Goal: Task Accomplishment & Management: Manage account settings

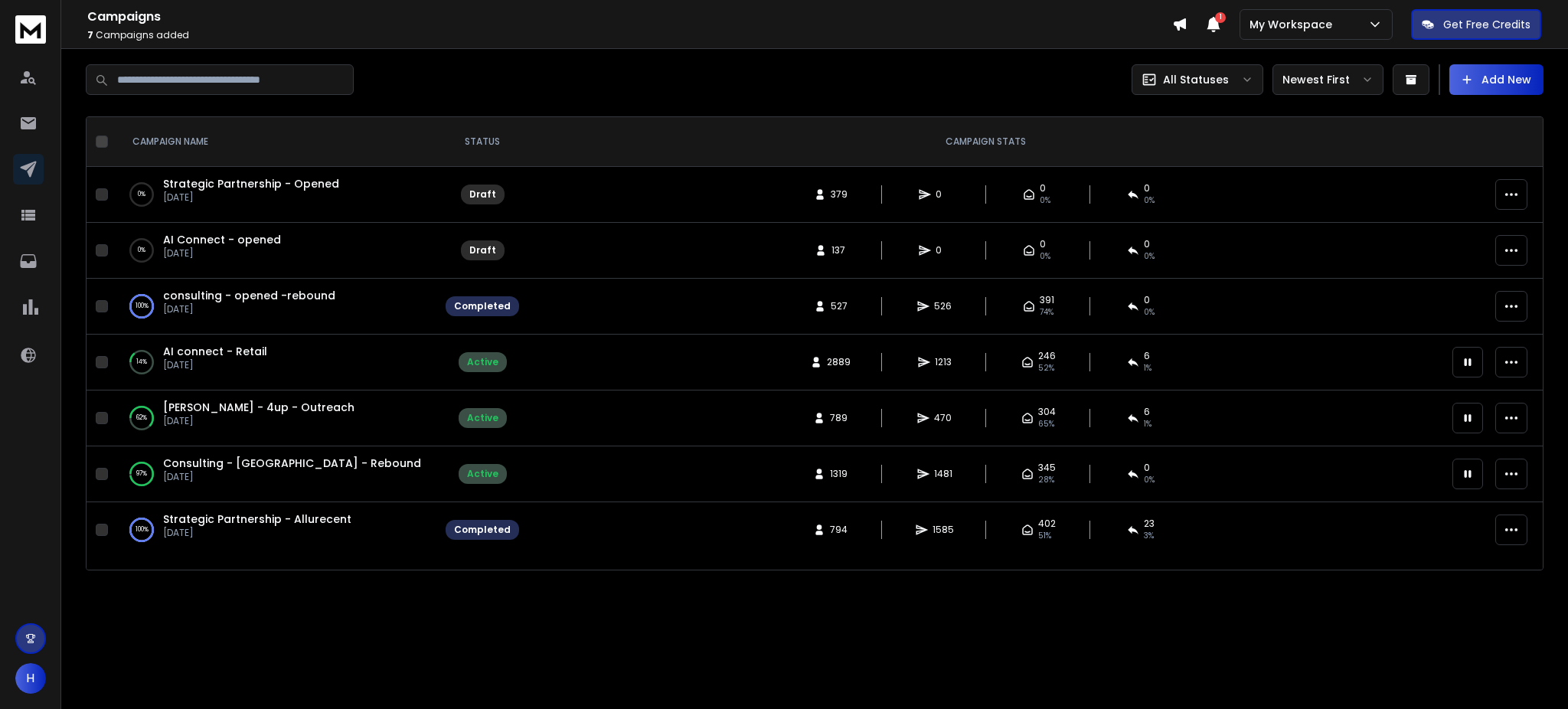
click at [237, 347] on span "AI connect - Retail" at bounding box center [215, 351] width 104 height 15
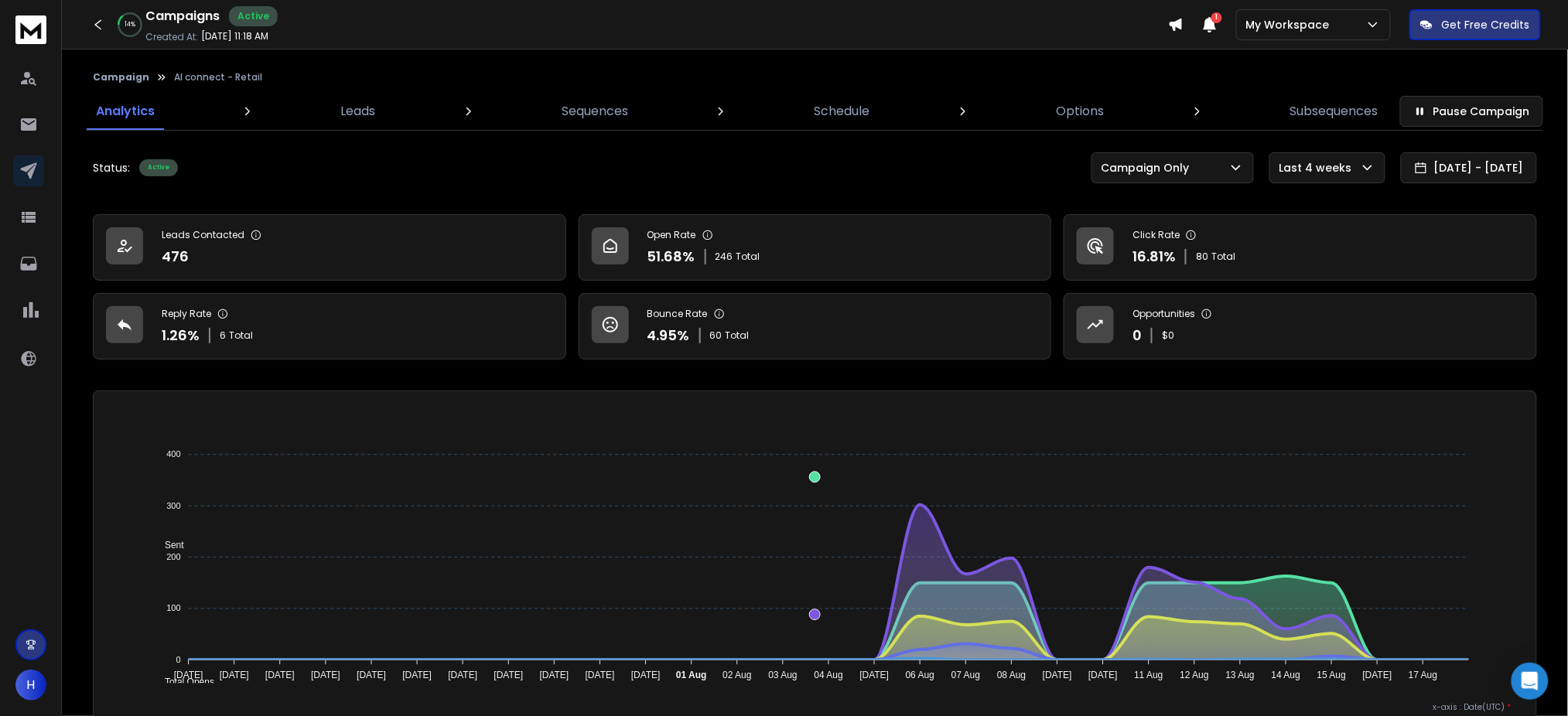
click at [366, 378] on div "Leads Contacted 476 Open Rate 51.68 % 246 Total Click Rate 16.81 % 80 Total Rep…" at bounding box center [815, 645] width 1444 height 862
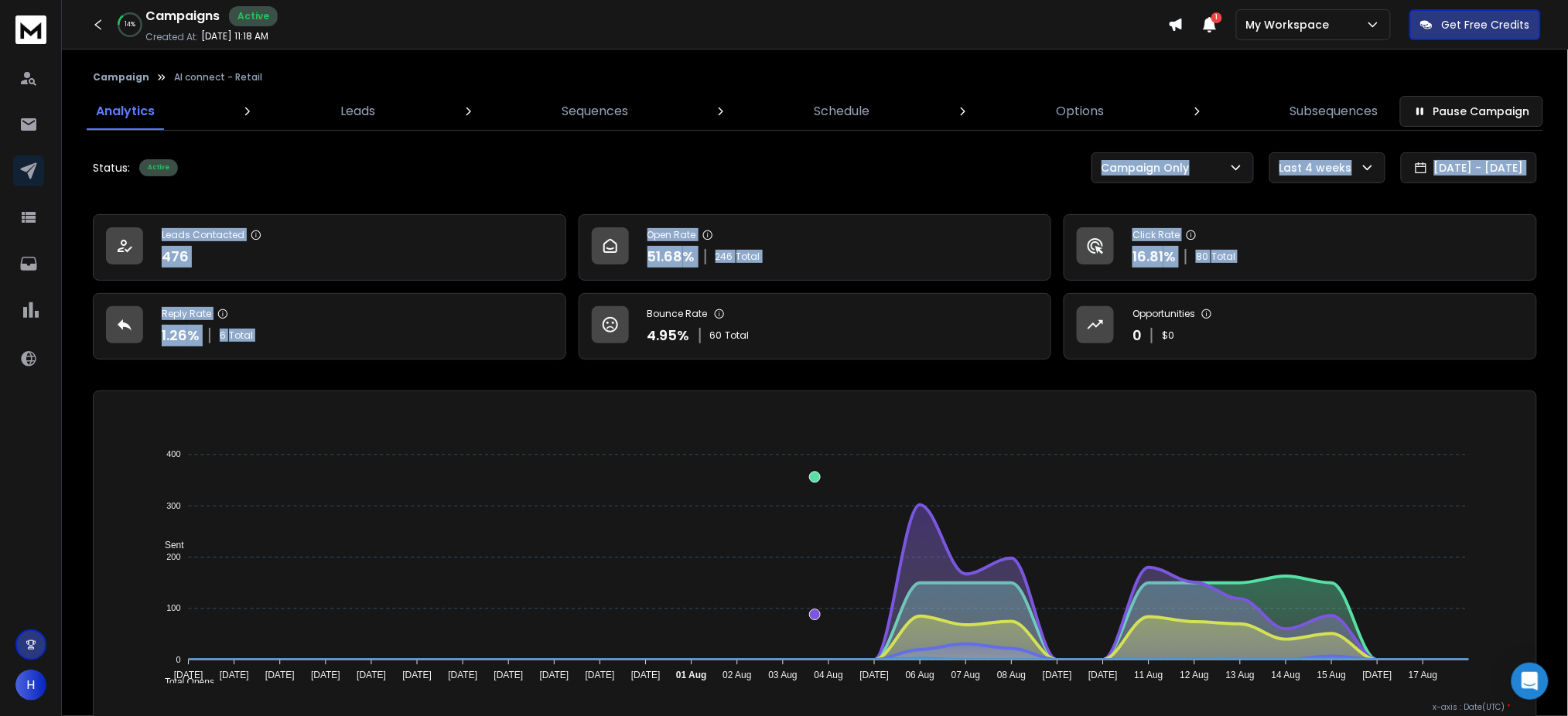
drag, startPoint x: 574, startPoint y: 185, endPoint x: 594, endPoint y: 325, distance: 141.4
click at [594, 325] on div "Status: Active Pause Campaign Campaign Only Last 4 weeks [DATE] - [DATE] Leads …" at bounding box center [815, 614] width 1444 height 925
click at [562, 144] on div "Campaign AI connect - Retail Analytics Leads Sequences Schedule Options Subsequ…" at bounding box center [815, 573] width 1457 height 1017
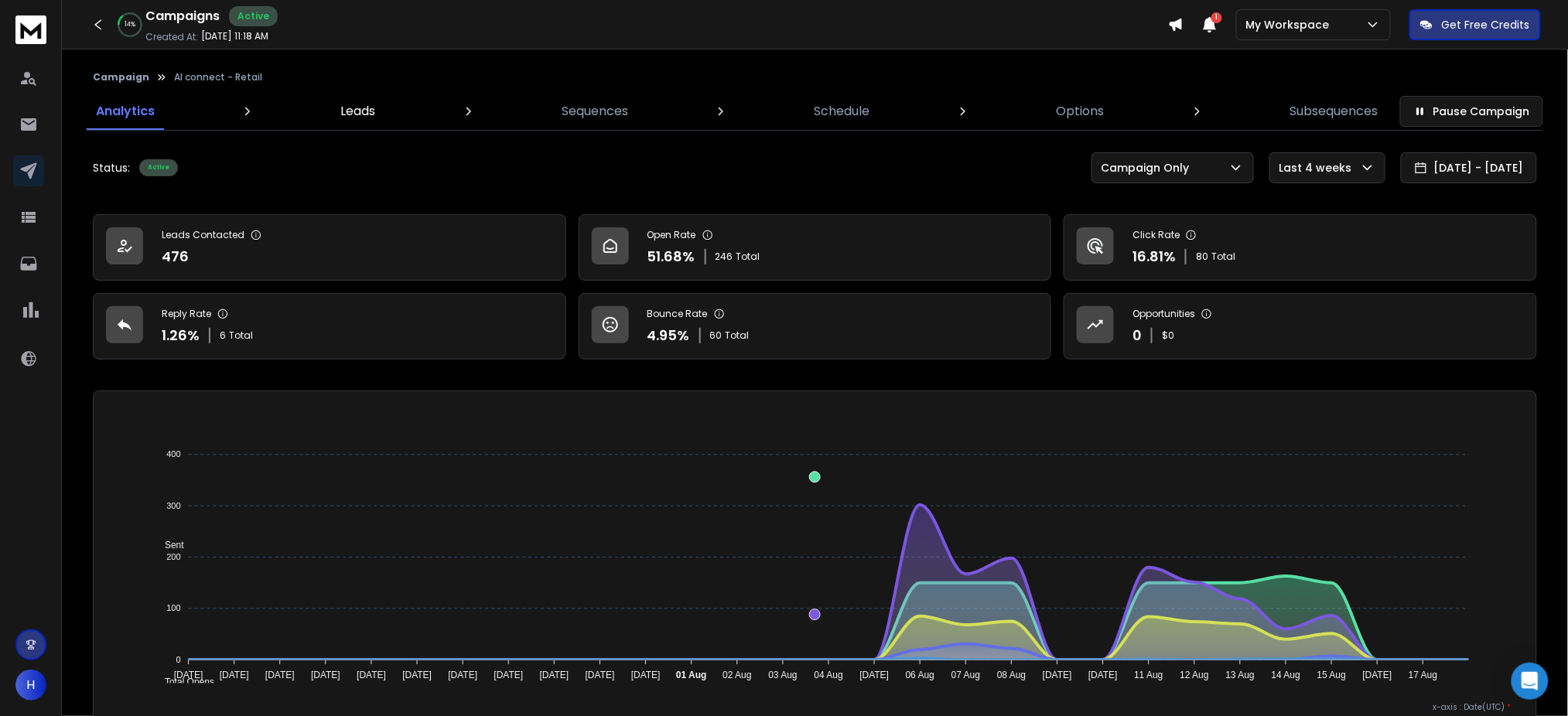
click at [370, 94] on link "Leads" at bounding box center [358, 111] width 53 height 37
click at [355, 116] on p "Leads" at bounding box center [358, 111] width 35 height 19
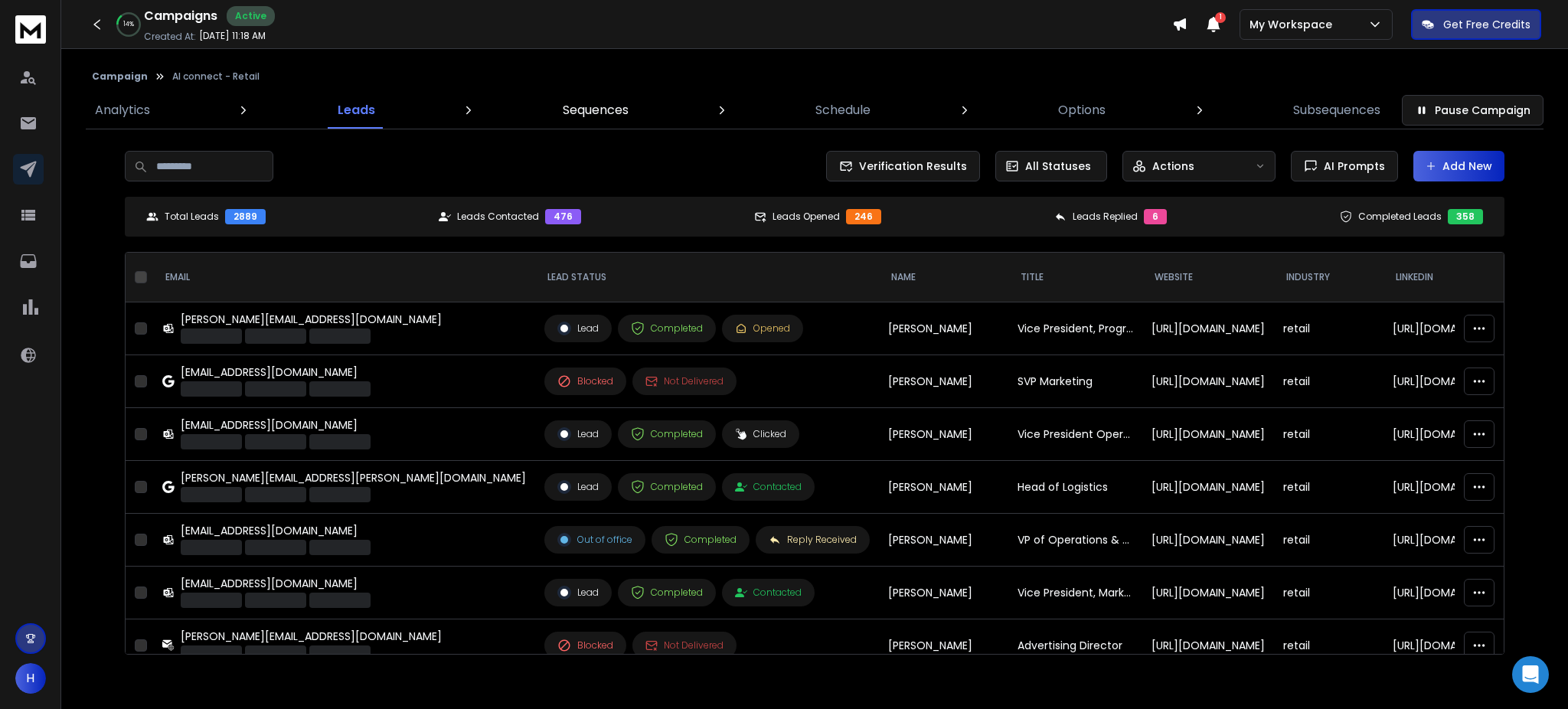
click at [563, 116] on p "Sequences" at bounding box center [595, 110] width 66 height 18
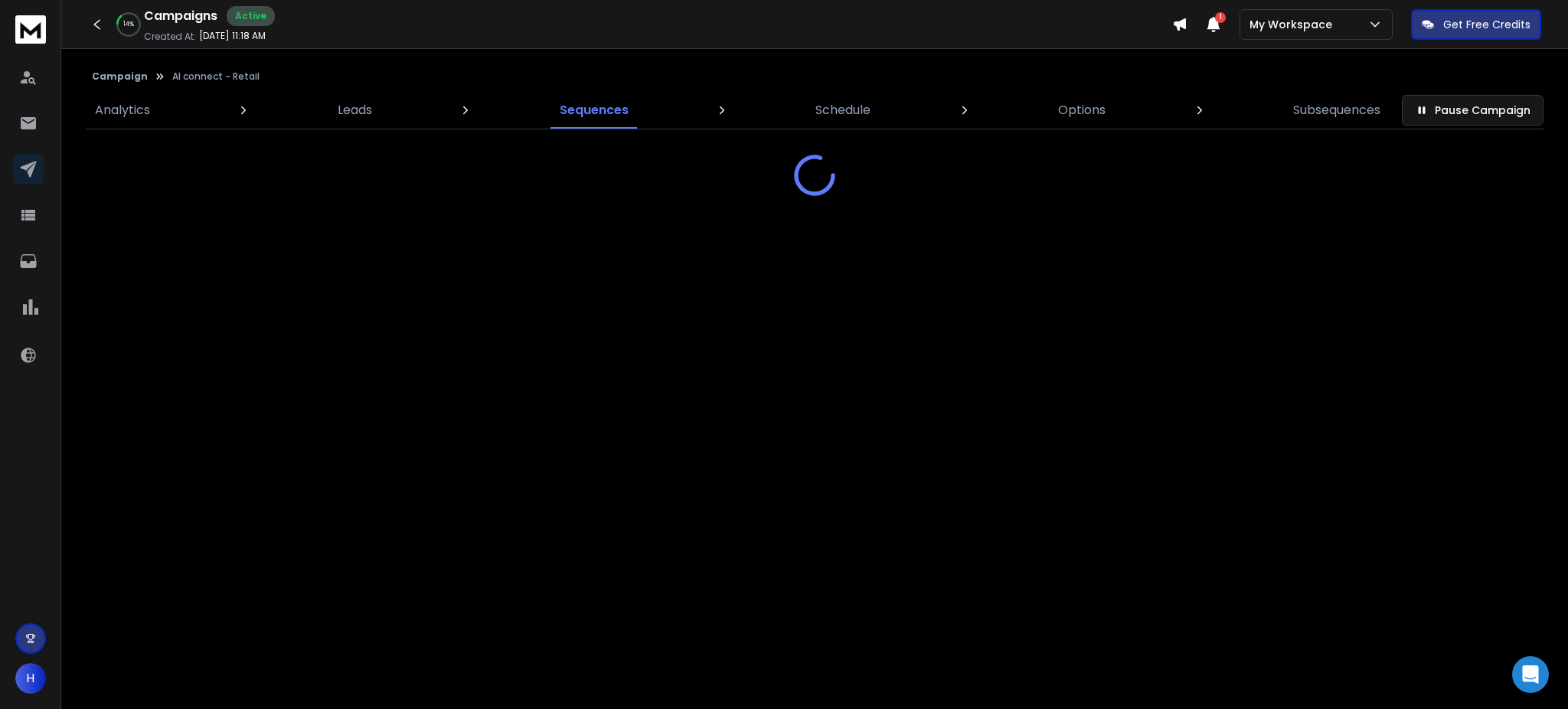
click at [583, 116] on p "Sequences" at bounding box center [594, 110] width 69 height 18
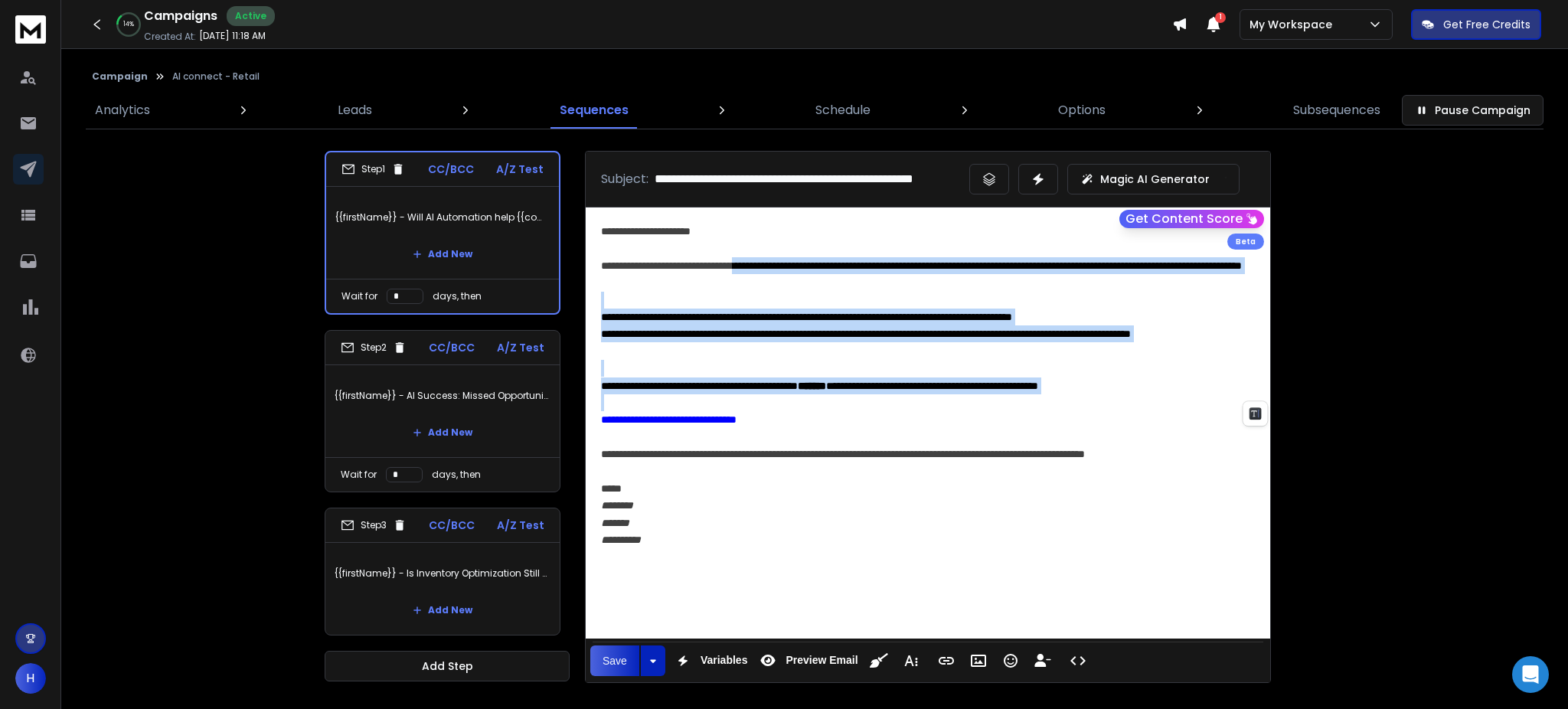
drag, startPoint x: 766, startPoint y: 268, endPoint x: 1020, endPoint y: 406, distance: 289.1
click at [1020, 406] on div "**********" at bounding box center [928, 420] width 685 height 426
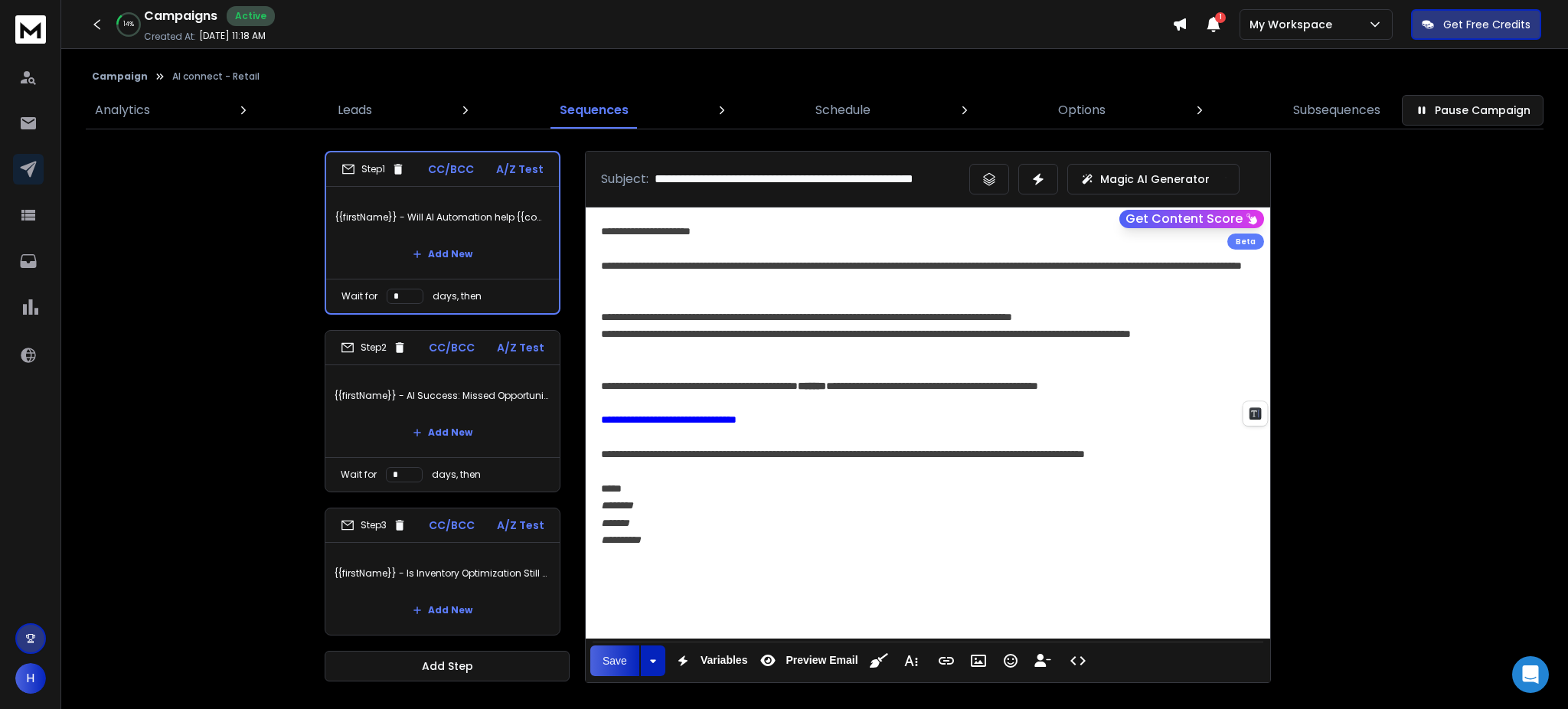
click at [717, 421] on link "**********" at bounding box center [669, 420] width 135 height 11
click at [638, 460] on icon "button" at bounding box center [631, 457] width 18 height 18
click at [353, 111] on p "Leads" at bounding box center [354, 110] width 34 height 18
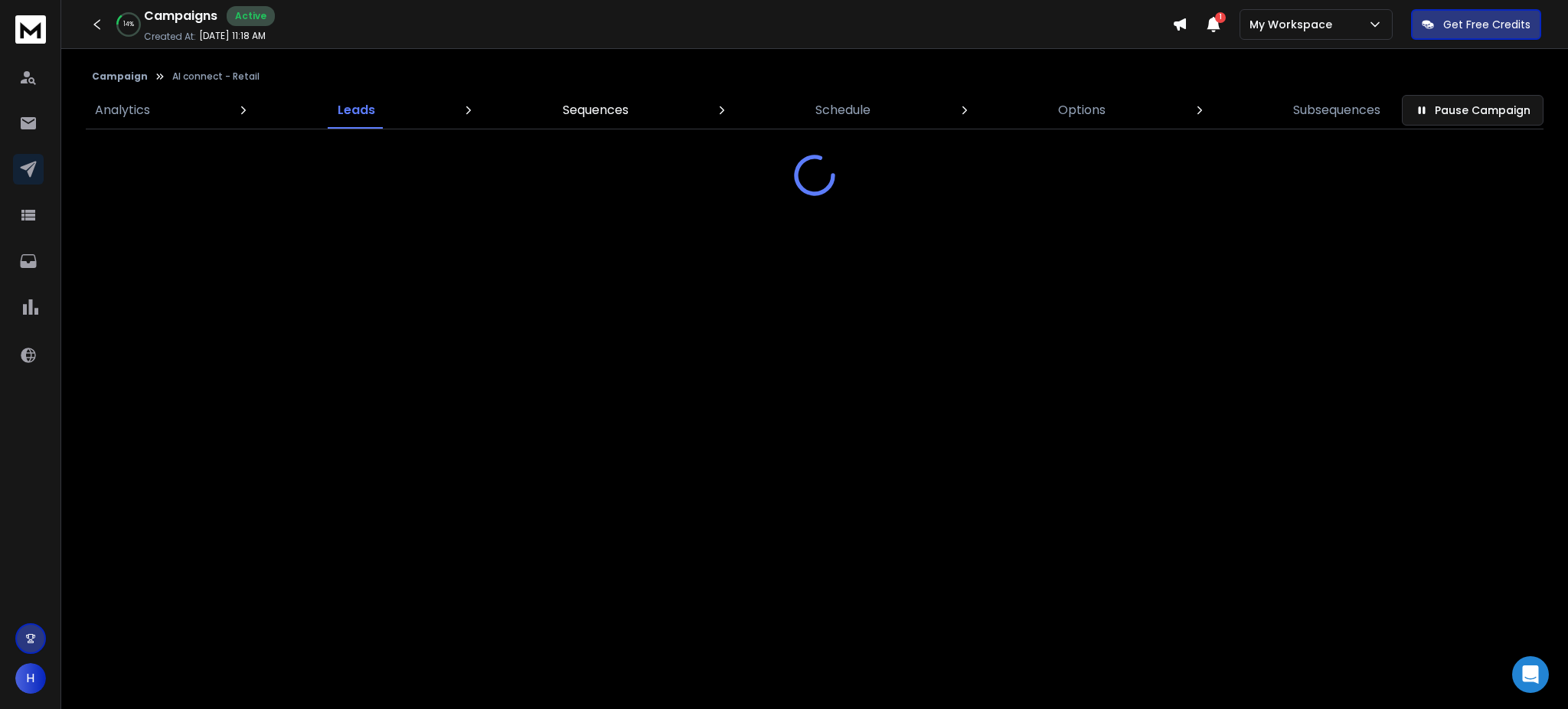
click at [604, 115] on p "Sequences" at bounding box center [595, 110] width 66 height 18
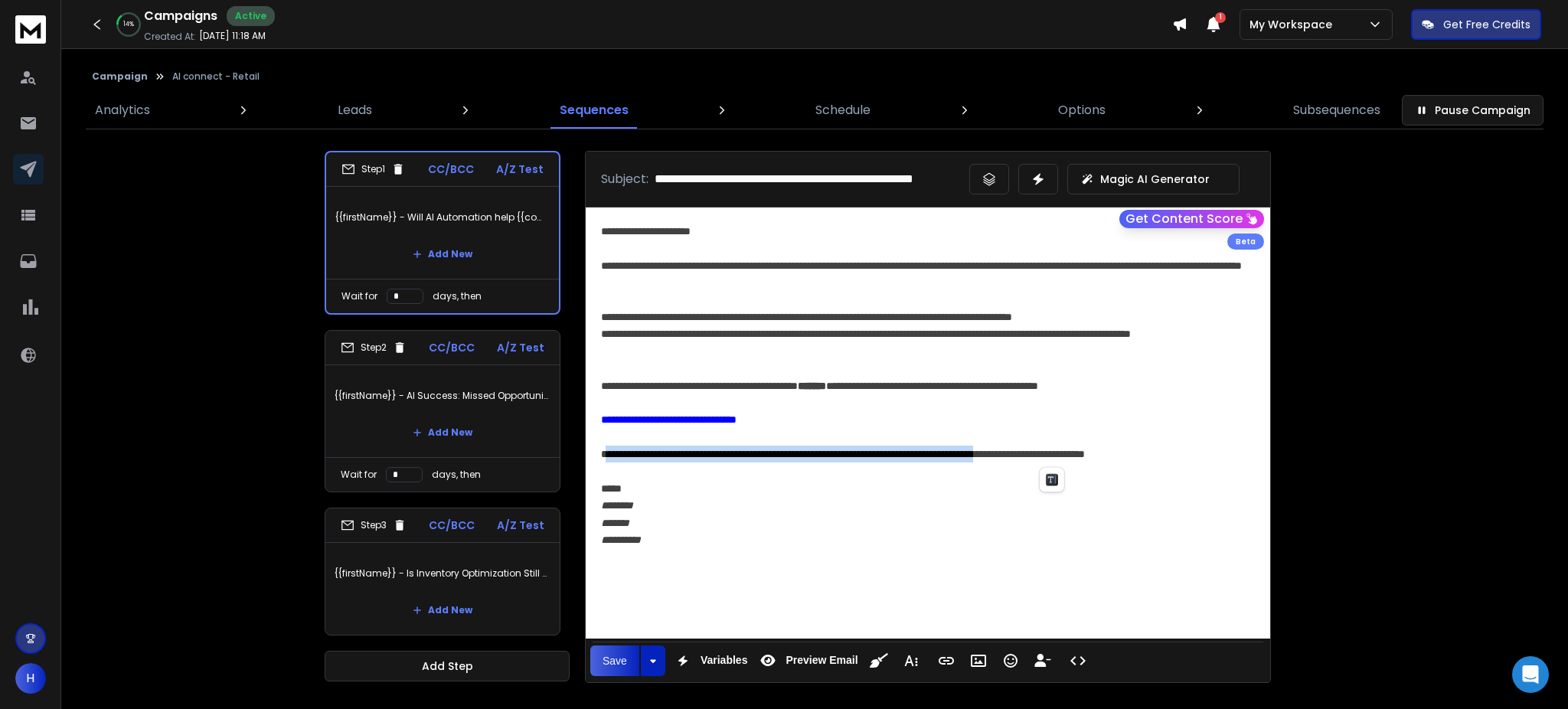
drag, startPoint x: 608, startPoint y: 452, endPoint x: 1055, endPoint y: 457, distance: 447.0
click at [1055, 457] on div "**********" at bounding box center [928, 454] width 654 height 17
click at [946, 400] on div at bounding box center [928, 403] width 654 height 17
click at [454, 397] on p "{{firstName}} - AI Success: Missed Opportunity or Next Advantage?" at bounding box center [442, 395] width 216 height 43
type input "**********"
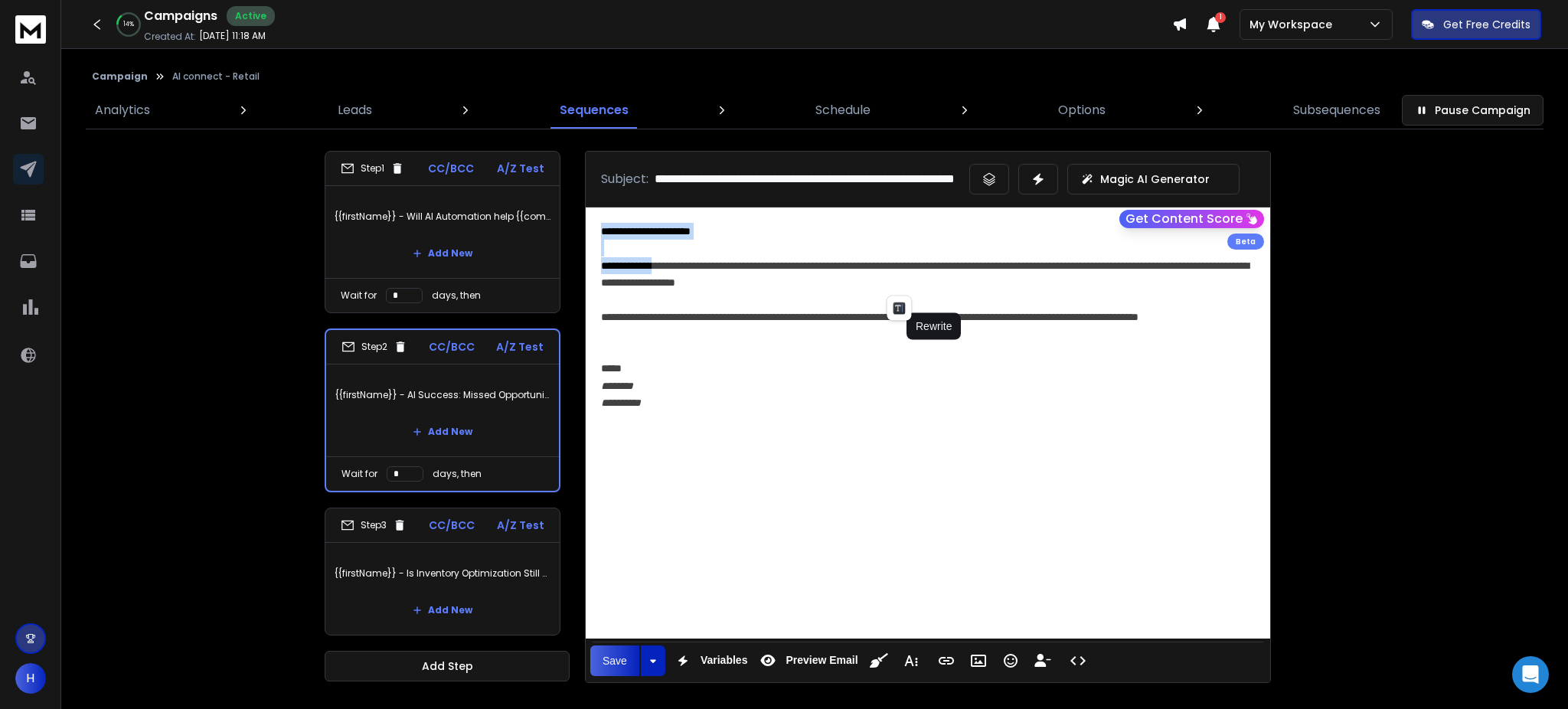
drag, startPoint x: 657, startPoint y: 258, endPoint x: 901, endPoint y: 297, distance: 247.1
click at [901, 297] on html "**********" at bounding box center [784, 412] width 1568 height 824
click at [1349, 115] on p "Subsequences" at bounding box center [1336, 110] width 87 height 18
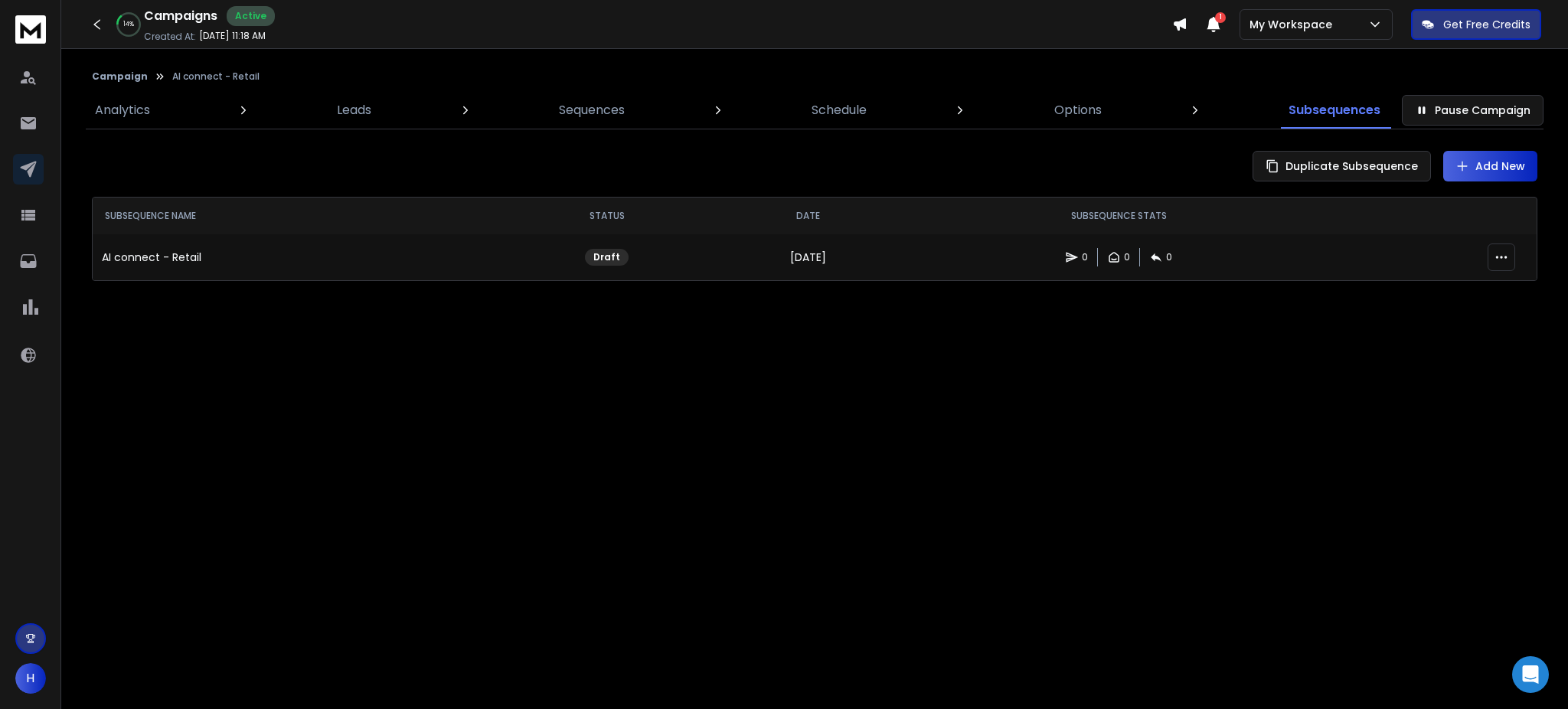
click at [293, 264] on td "AI connect - Retail" at bounding box center [296, 257] width 407 height 46
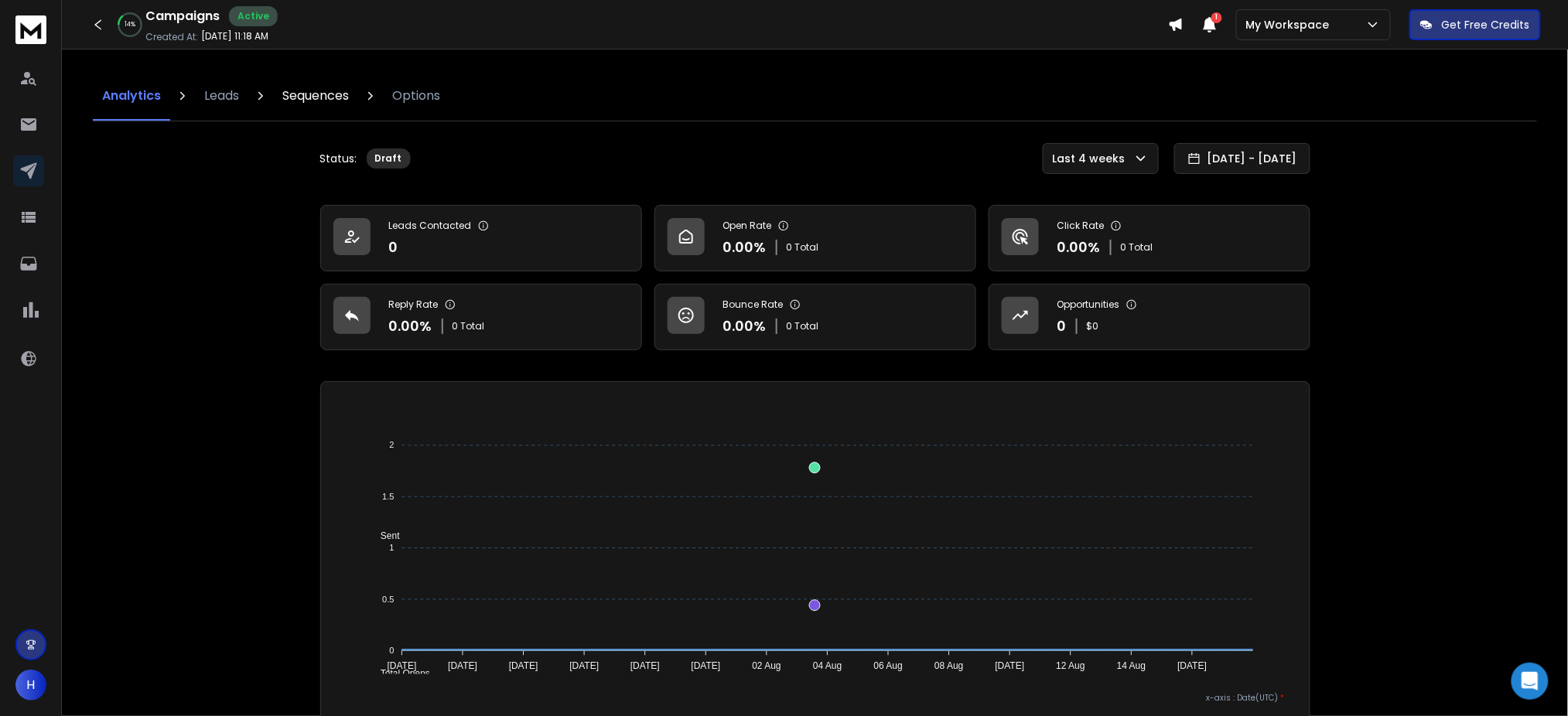
click at [323, 87] on p "Sequences" at bounding box center [315, 96] width 67 height 19
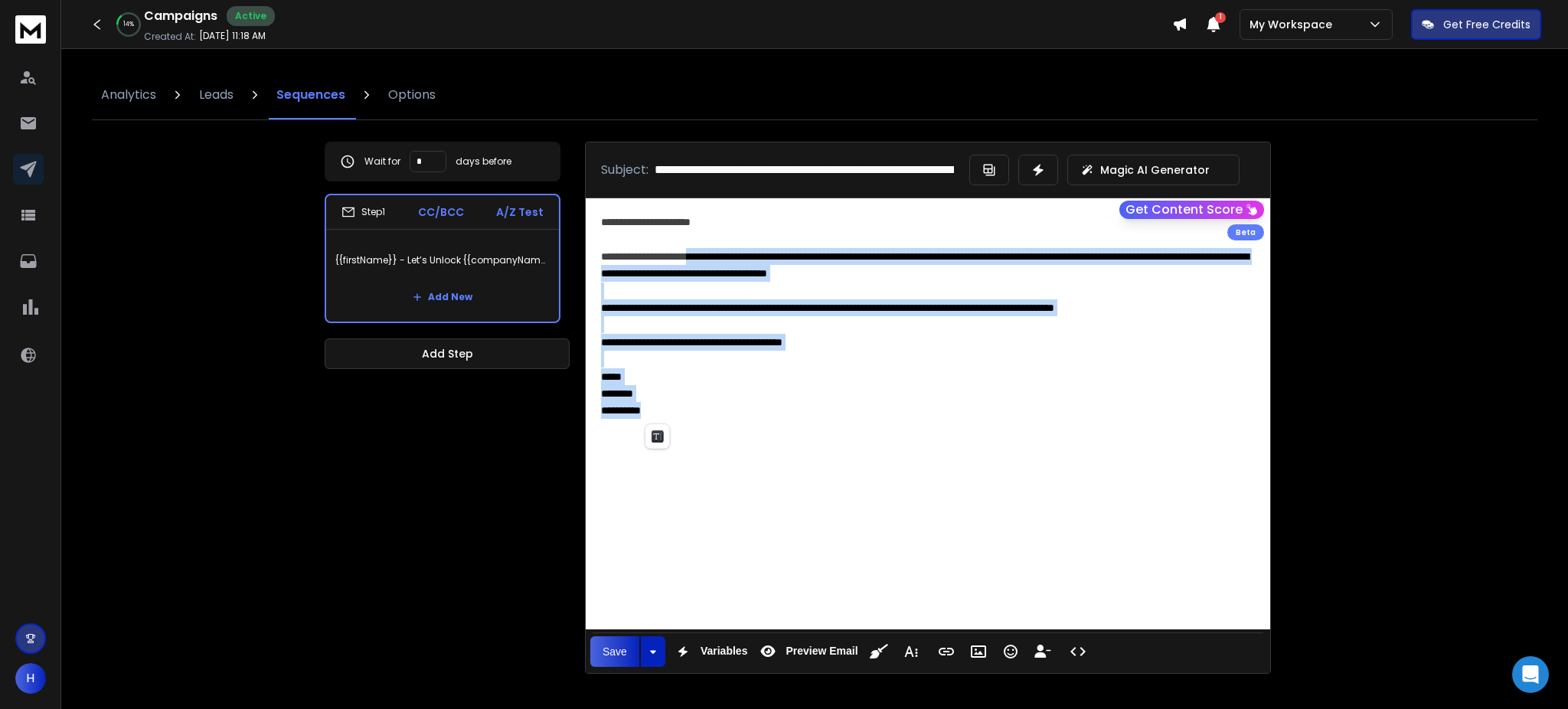
drag, startPoint x: 699, startPoint y: 258, endPoint x: 912, endPoint y: 408, distance: 260.5
click at [912, 408] on div "**********" at bounding box center [928, 411] width 685 height 426
click at [1078, 355] on div at bounding box center [928, 360] width 654 height 17
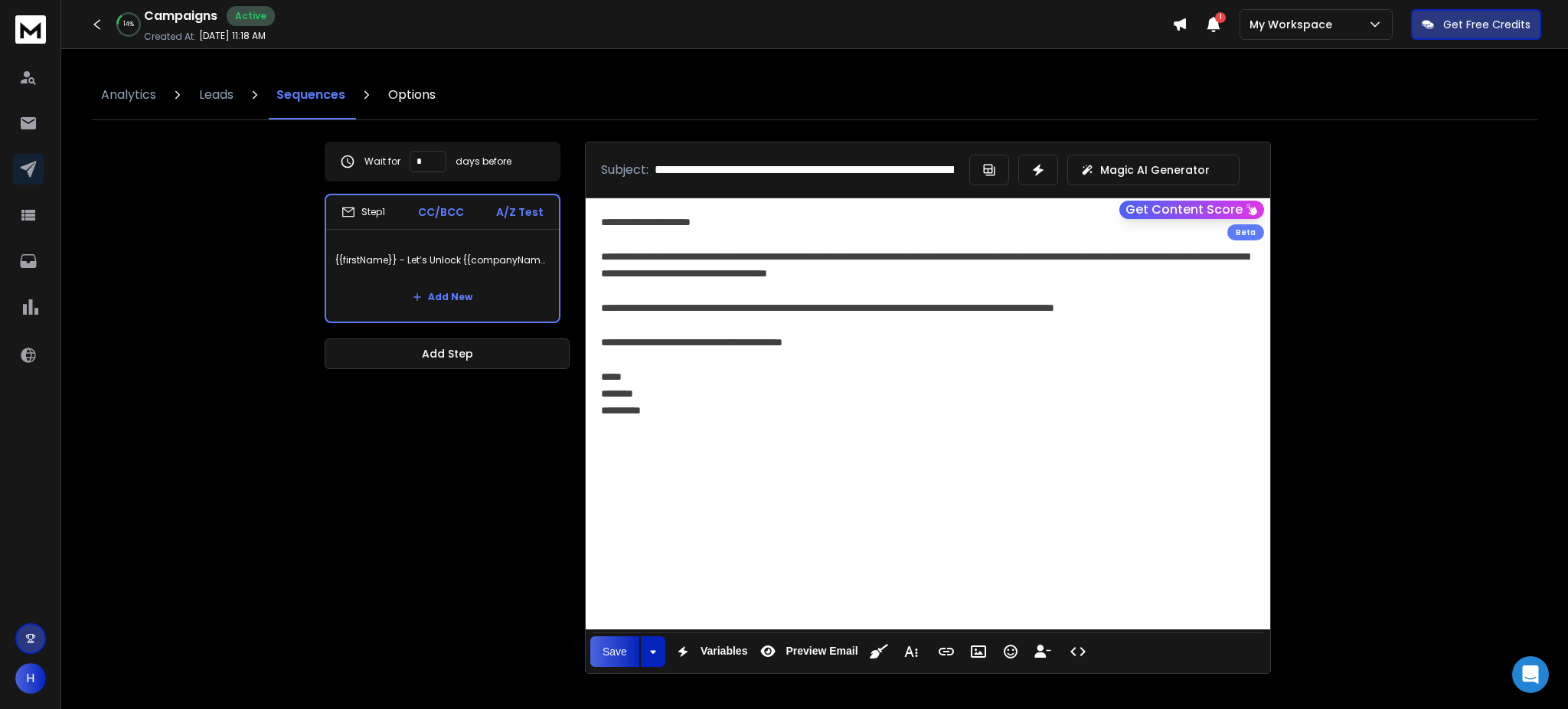
click at [414, 96] on p "Options" at bounding box center [411, 95] width 48 height 18
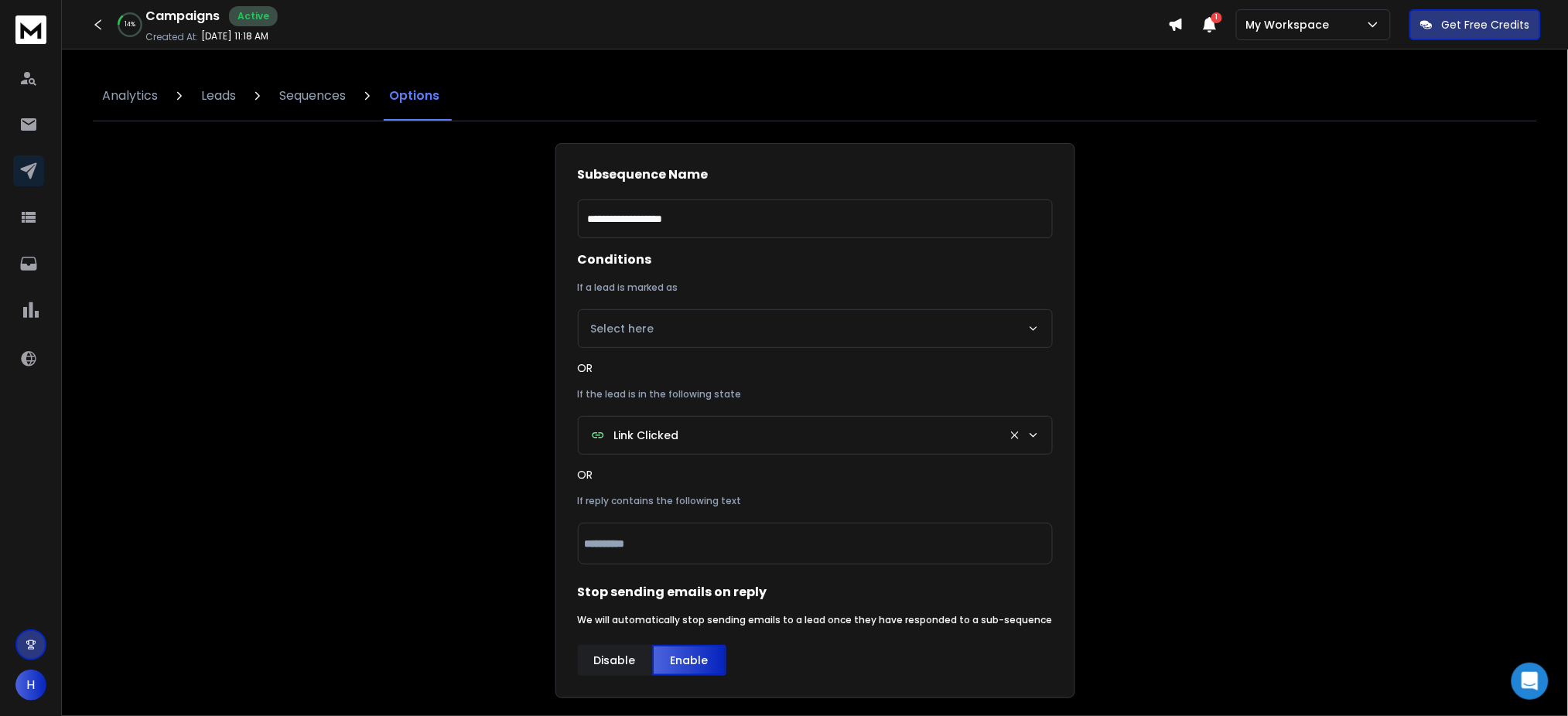
click at [196, 399] on form "**********" at bounding box center [815, 449] width 1432 height 614
click at [334, 100] on p "Sequences" at bounding box center [312, 96] width 67 height 19
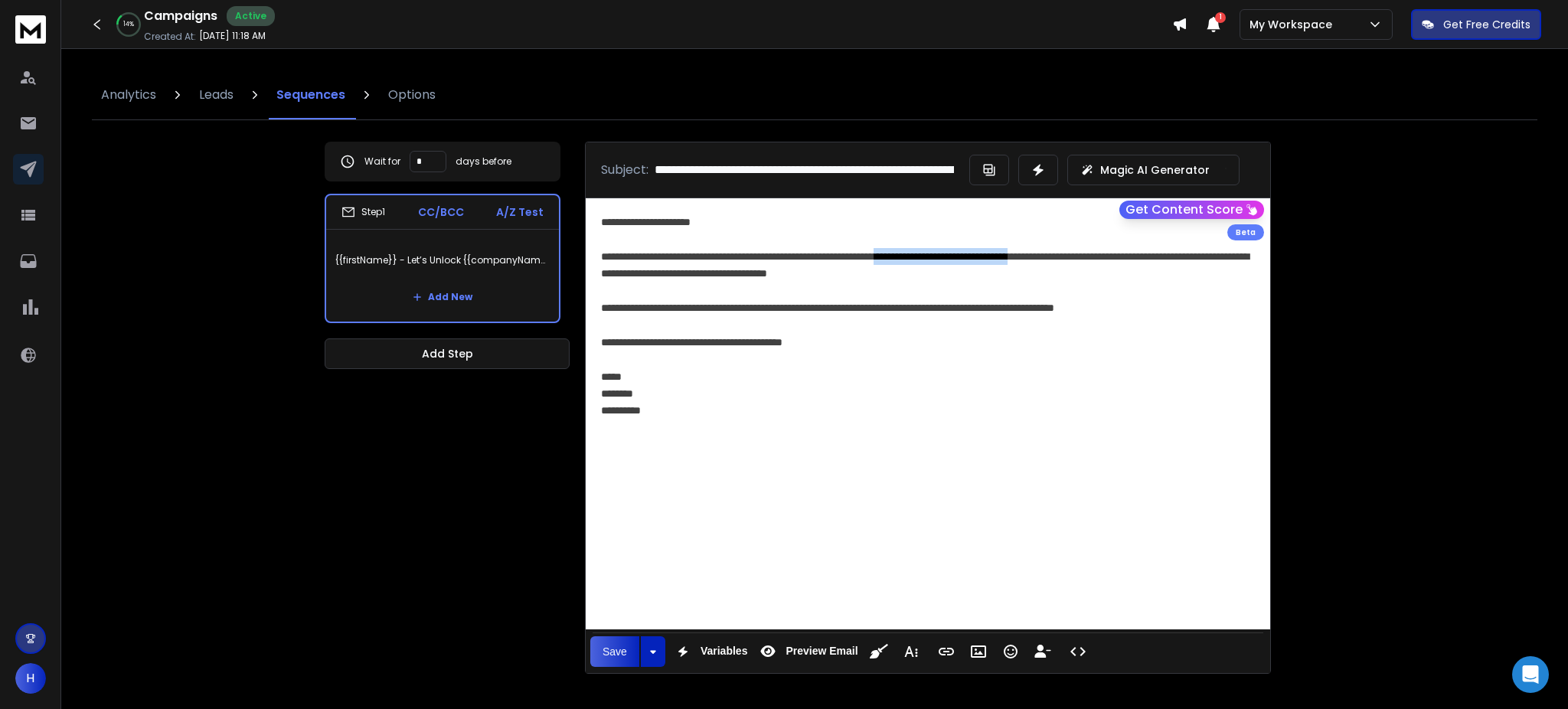
drag, startPoint x: 916, startPoint y: 255, endPoint x: 1092, endPoint y: 258, distance: 176.0
click at [1092, 258] on div "**********" at bounding box center [928, 265] width 654 height 34
click at [95, 40] on div "14 % Campaigns Active Created At: [DATE] 11:18 AM" at bounding box center [181, 24] width 187 height 37
click at [96, 26] on icon at bounding box center [96, 24] width 6 height 10
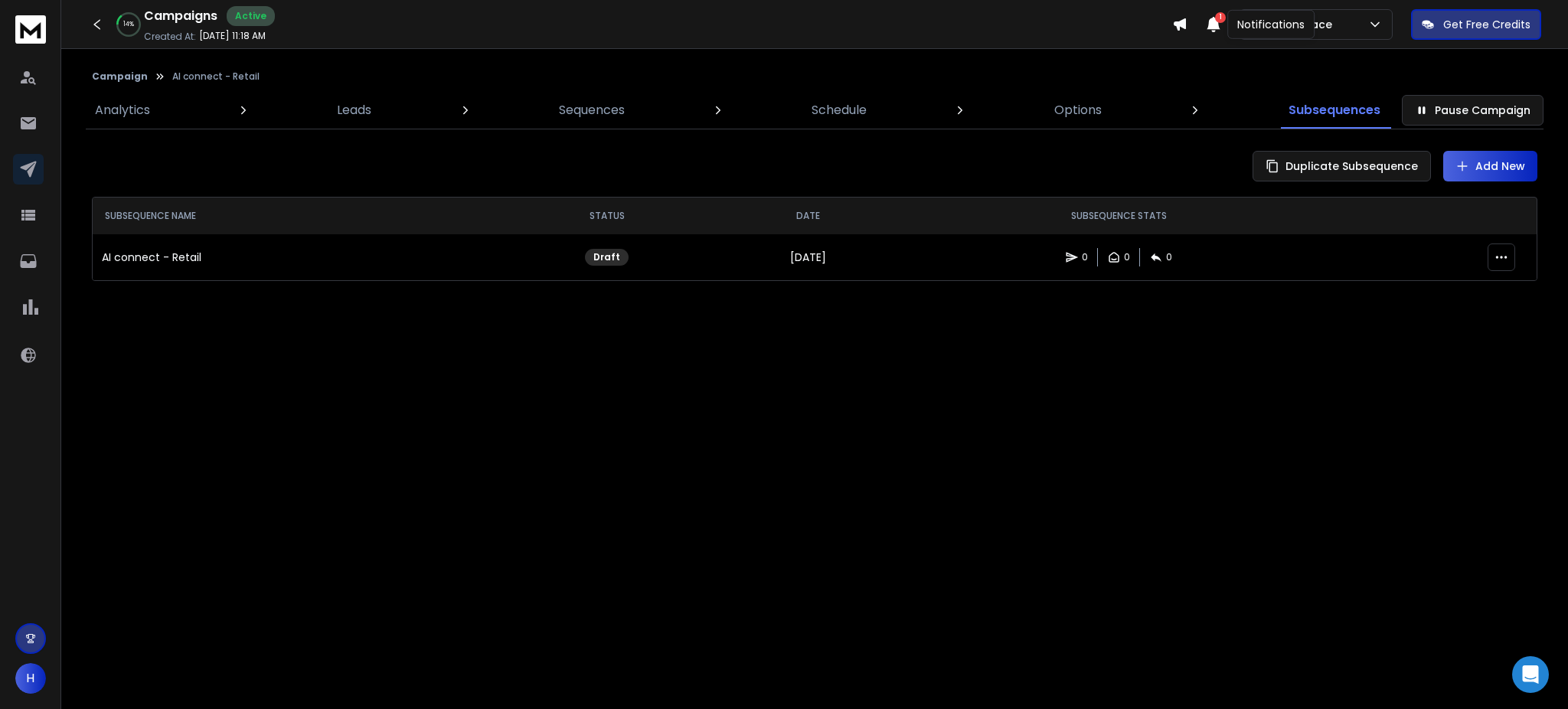
click at [1217, 24] on icon at bounding box center [1214, 23] width 13 height 15
click at [23, 181] on link at bounding box center [28, 169] width 31 height 31
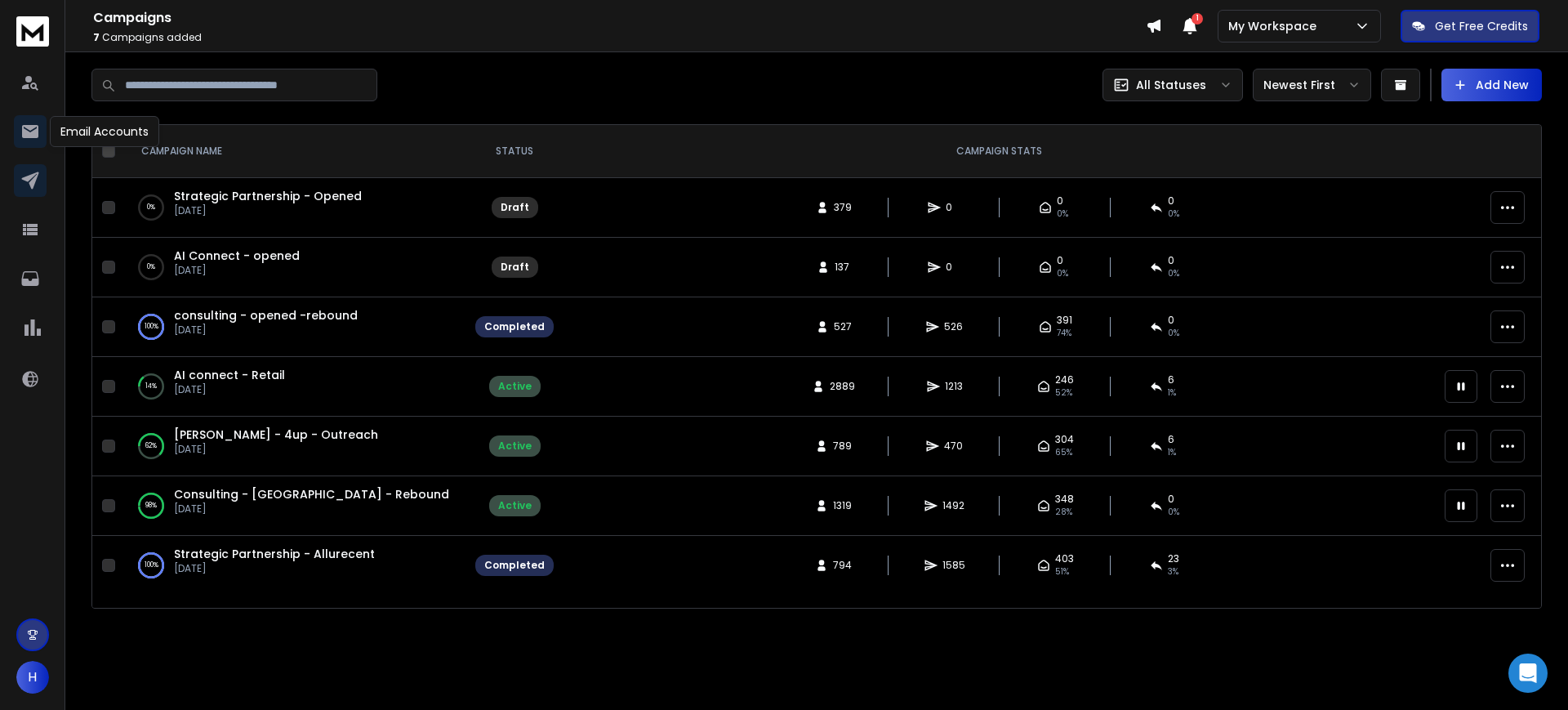
click at [28, 129] on icon at bounding box center [30, 131] width 20 height 20
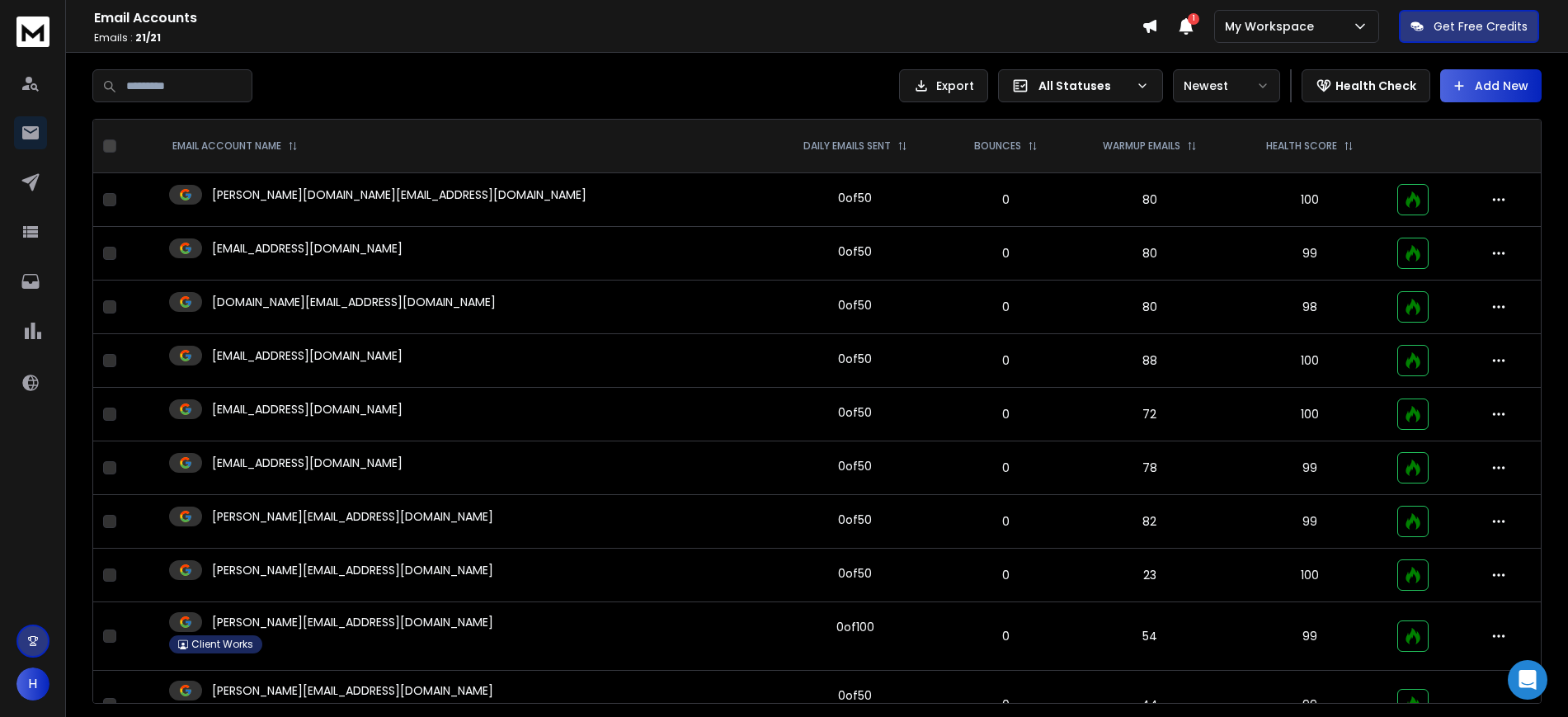
click at [421, 86] on div at bounding box center [491, 86] width 797 height 33
drag, startPoint x: 552, startPoint y: 64, endPoint x: 37, endPoint y: 250, distance: 547.6
click at [551, 64] on div "Export All Statuses Newest Health Check Add New EMAIL ACCOUNT NAME DAILY EMAILS…" at bounding box center [817, 386] width 1502 height 667
click at [14, 275] on link at bounding box center [31, 281] width 33 height 33
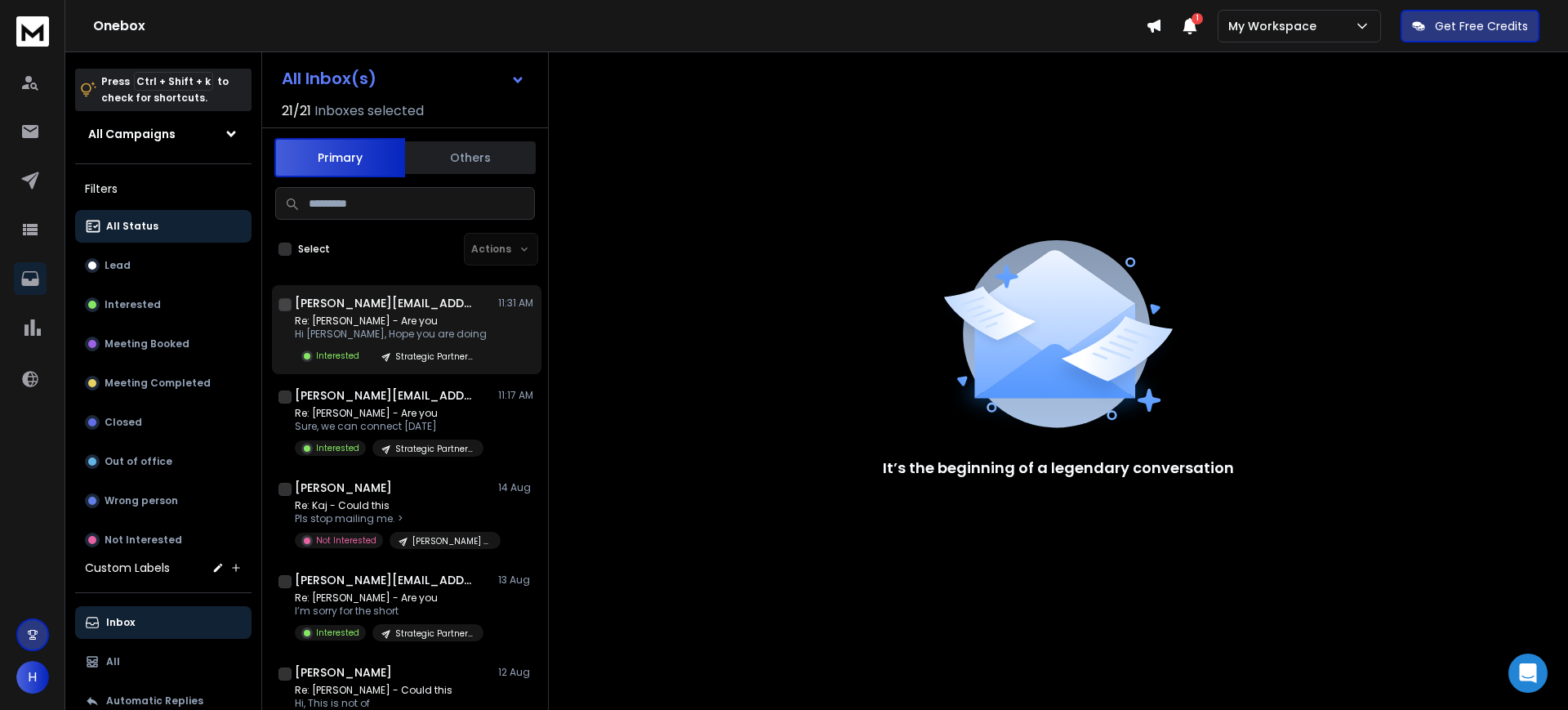
click at [391, 312] on div "[PERSON_NAME][EMAIL_ADDRESS][PERSON_NAME][DOMAIN_NAME] 11:31 AM Re: [PERSON_NAM…" at bounding box center [415, 330] width 240 height 70
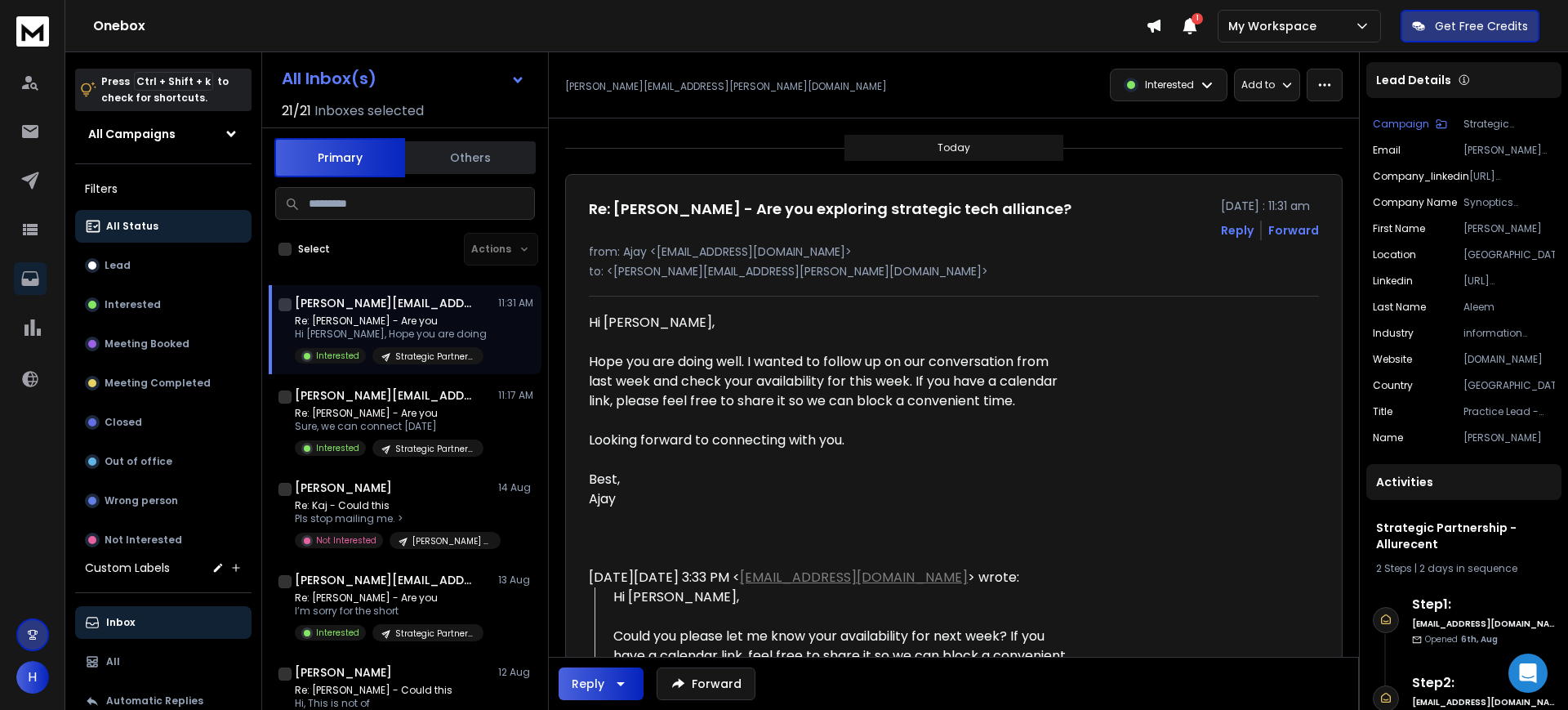
scroll to position [307, 0]
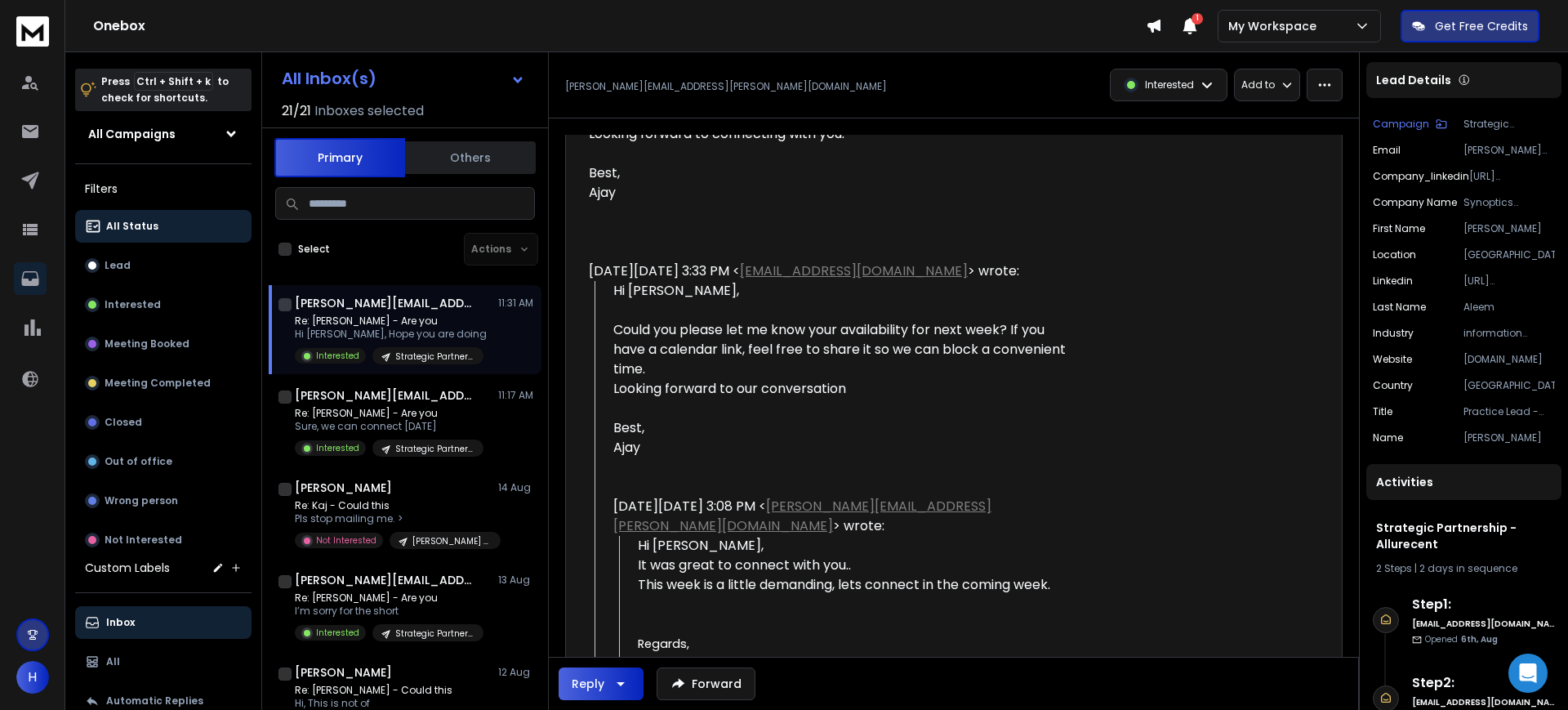
drag, startPoint x: 1160, startPoint y: 34, endPoint x: 1121, endPoint y: 18, distance: 42.2
click at [1020, 44] on div "Onebox 1 My Workspace Get Free Credits" at bounding box center [784, 26] width 1568 height 53
click at [963, 42] on div "Onebox 1 My Workspace Get Free Credits" at bounding box center [784, 26] width 1568 height 53
click at [920, 180] on div "Best," at bounding box center [826, 173] width 477 height 20
click at [851, 190] on div "Ajay" at bounding box center [826, 193] width 477 height 20
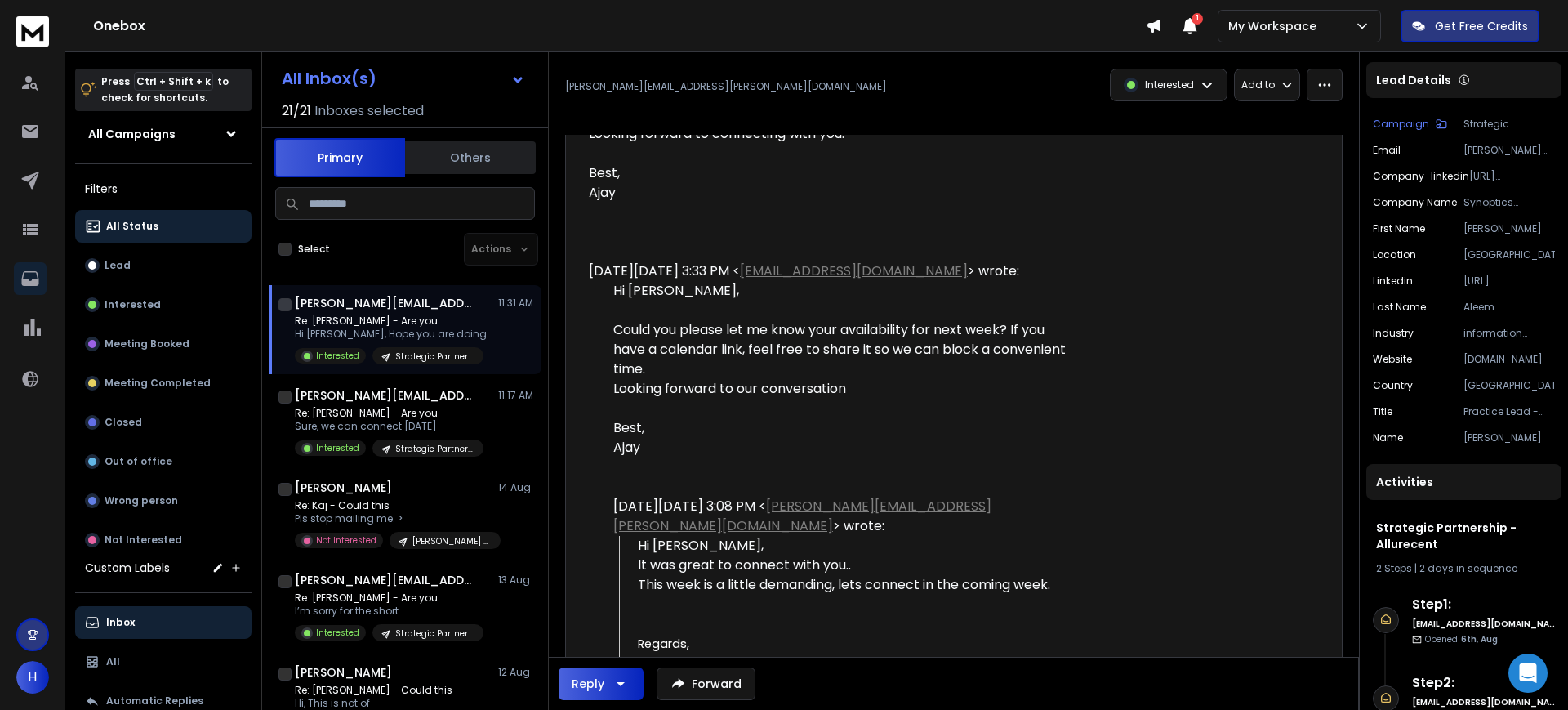
click at [684, 225] on div at bounding box center [826, 232] width 477 height 20
click at [850, 77] on div "[PERSON_NAME][EMAIL_ADDRESS][PERSON_NAME][DOMAIN_NAME]" at bounding box center [757, 85] width 384 height 16
